Goal: Task Accomplishment & Management: Manage account settings

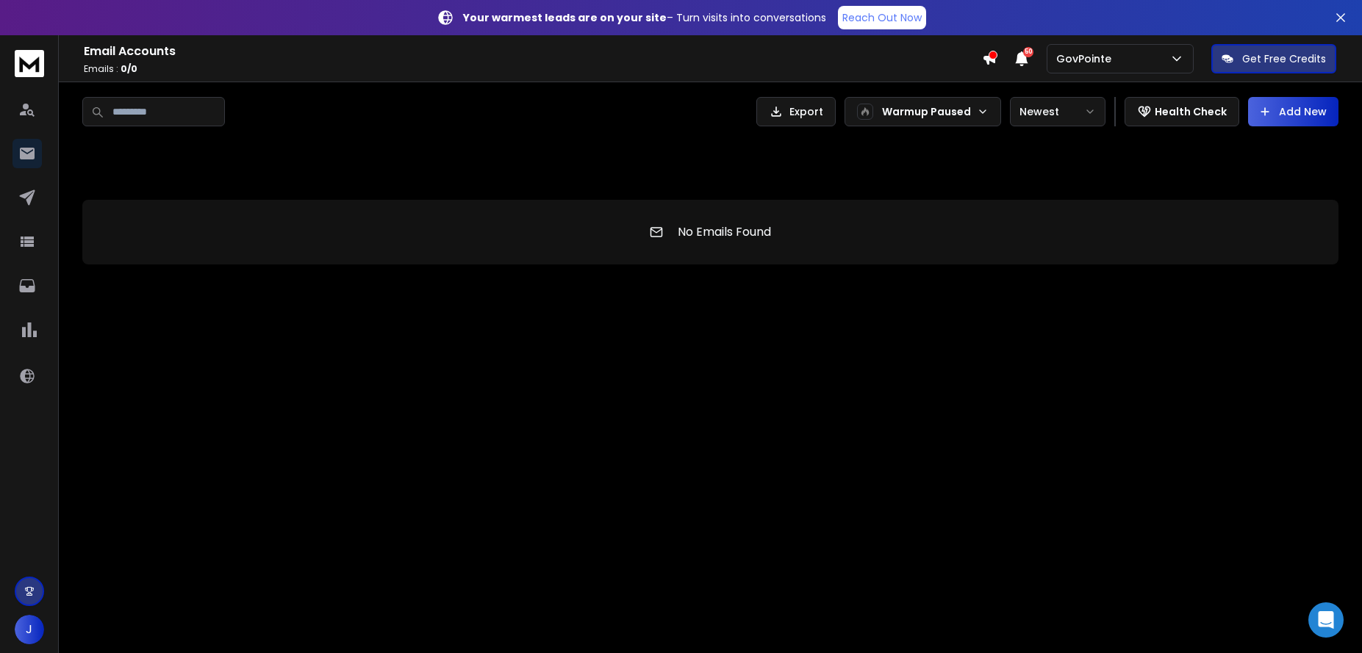
click at [428, 118] on div at bounding box center [414, 111] width 665 height 29
click at [1107, 63] on p "GovPointe" at bounding box center [1086, 58] width 61 height 15
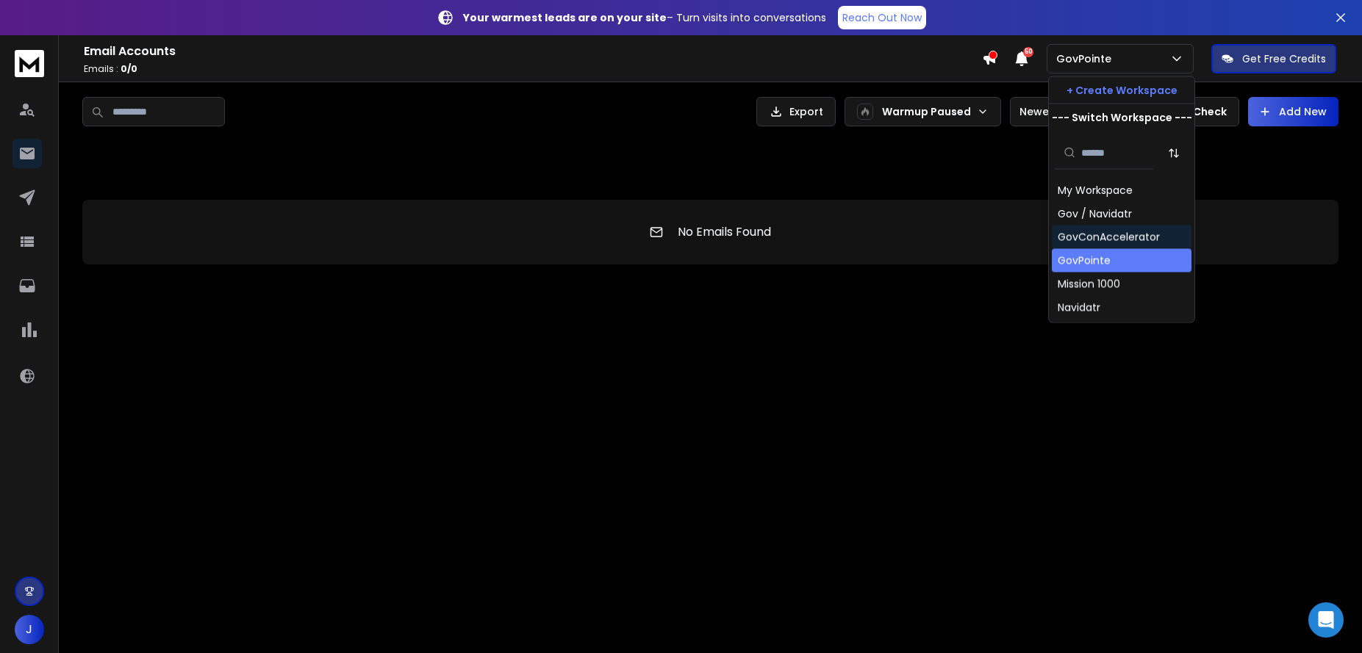
click at [1128, 238] on div "GovConAccelerator" at bounding box center [1108, 237] width 102 height 15
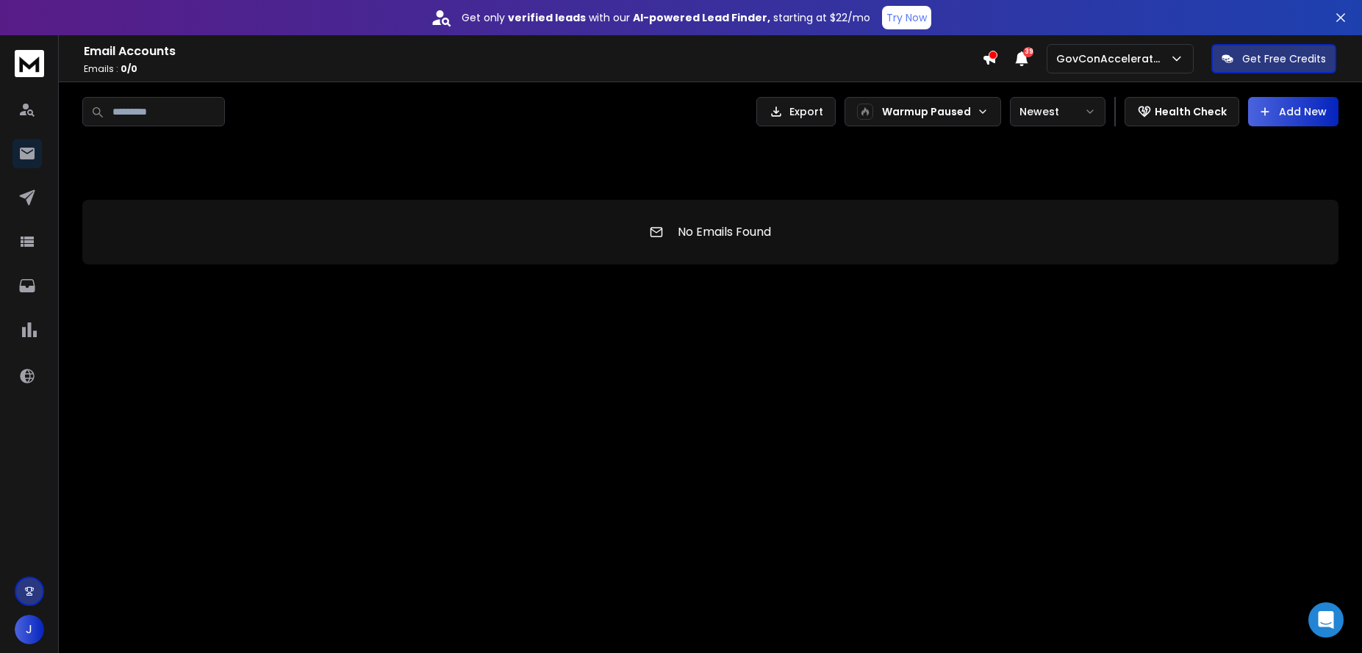
click at [943, 106] on p "Warmup Paused" at bounding box center [926, 111] width 89 height 15
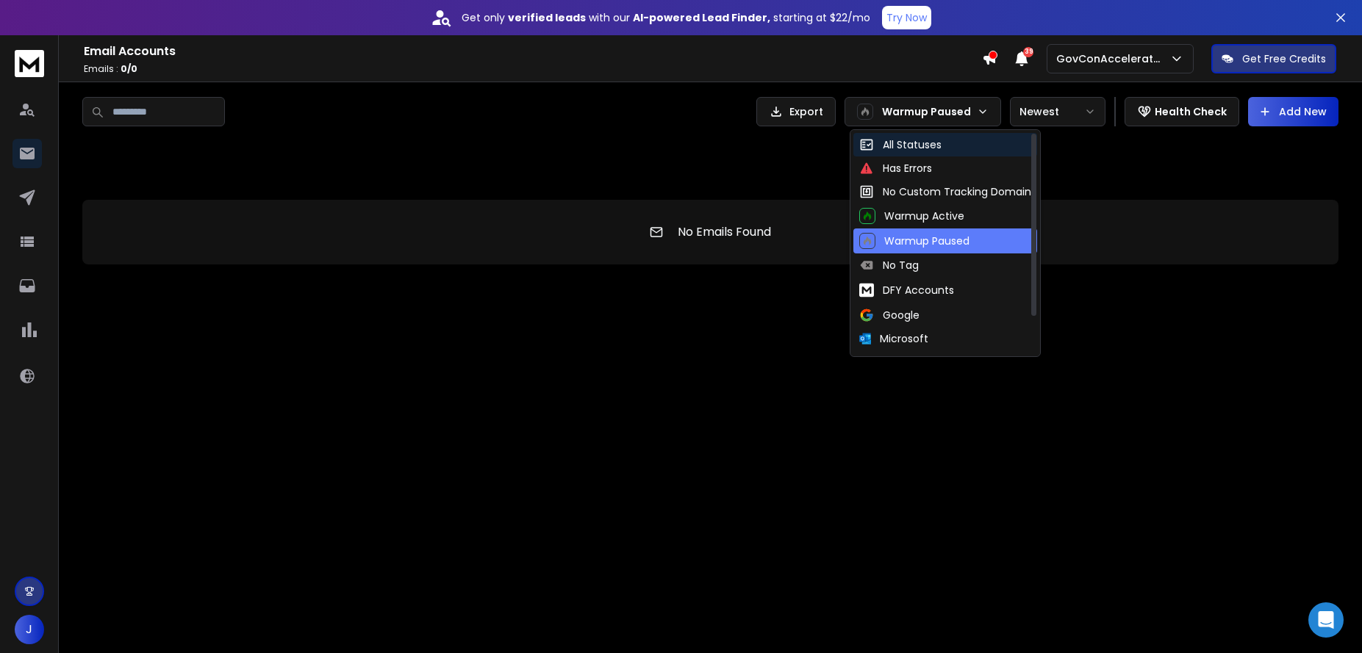
click at [936, 144] on div "All Statuses" at bounding box center [900, 144] width 82 height 15
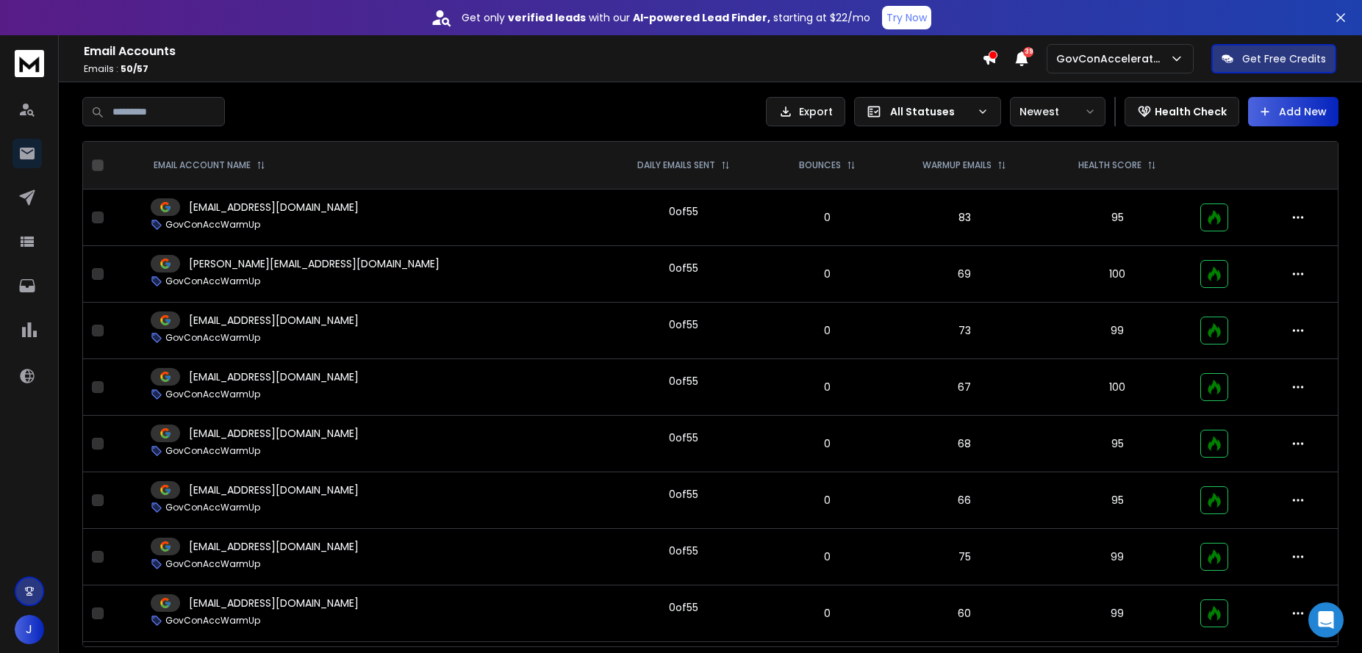
drag, startPoint x: 332, startPoint y: 110, endPoint x: 298, endPoint y: 90, distance: 39.2
click at [331, 109] on div at bounding box center [419, 111] width 675 height 29
